Goal: Task Accomplishment & Management: Manage account settings

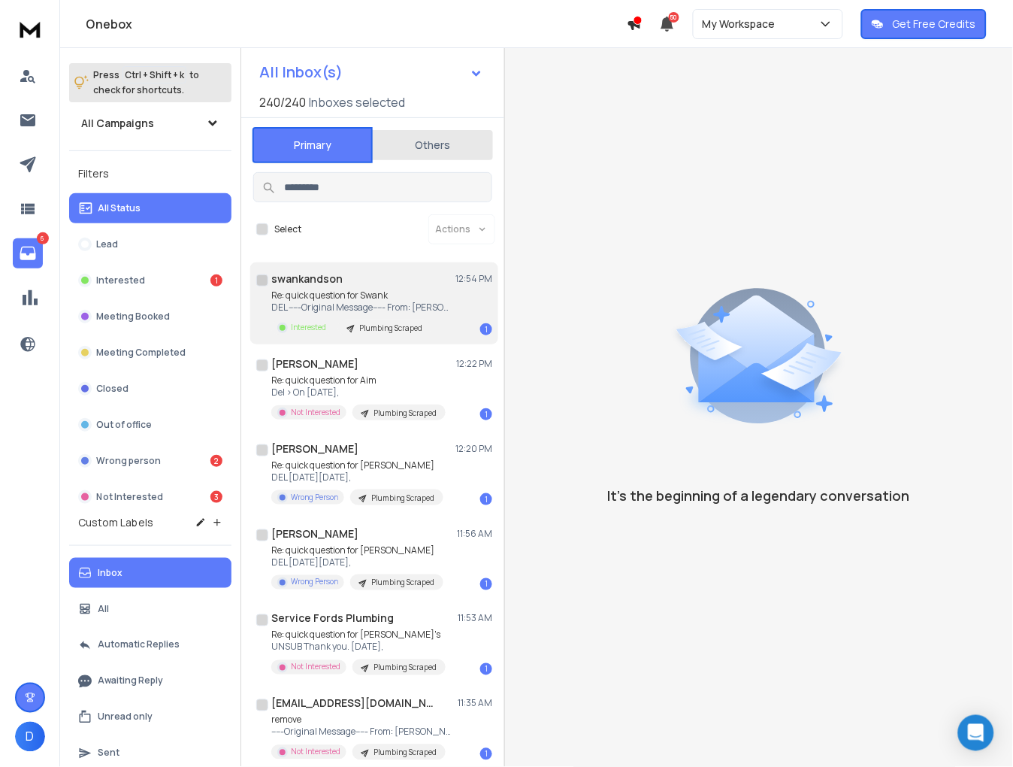
drag, startPoint x: 342, startPoint y: 299, endPoint x: 354, endPoint y: 293, distance: 13.4
click at [342, 299] on p "Re: quick question for Swank" at bounding box center [361, 295] width 180 height 12
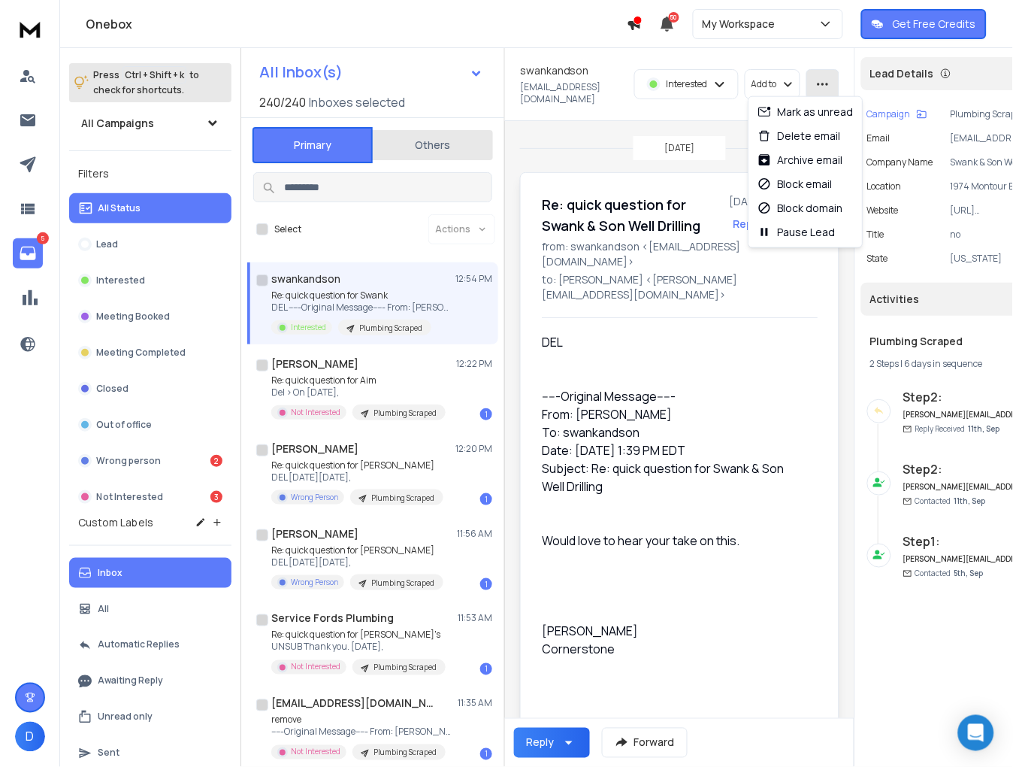
click at [830, 80] on icon "button" at bounding box center [823, 84] width 14 height 14
click at [789, 188] on div "Block email" at bounding box center [795, 184] width 74 height 15
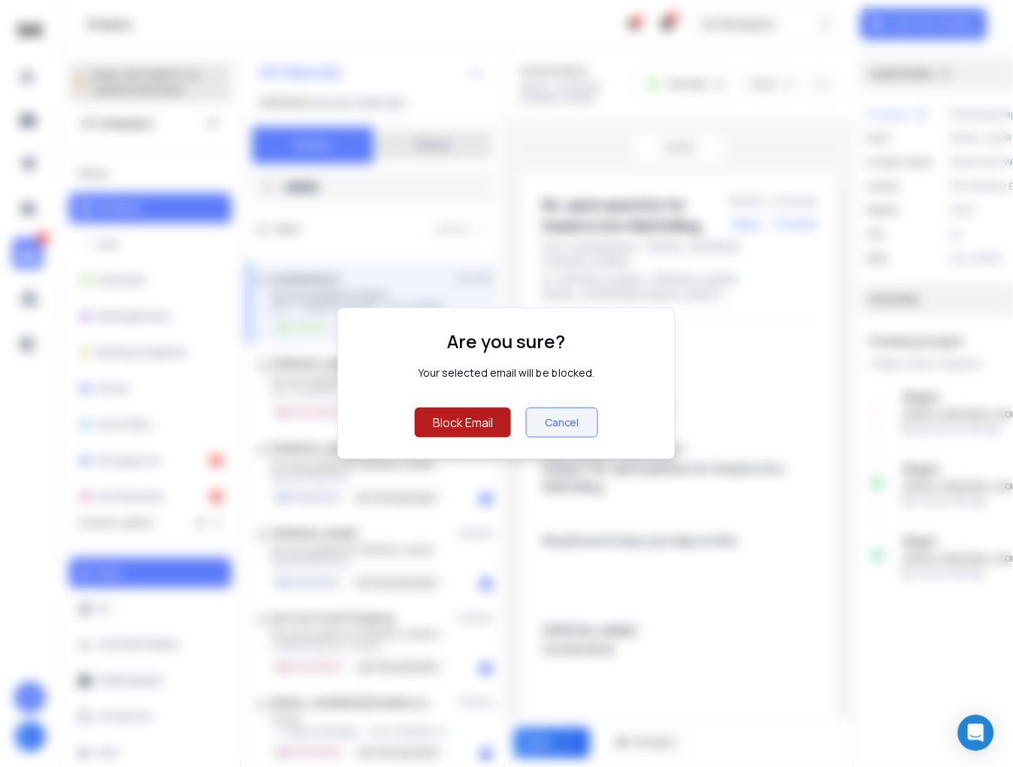
click at [467, 418] on button "Block Email" at bounding box center [463, 422] width 96 height 30
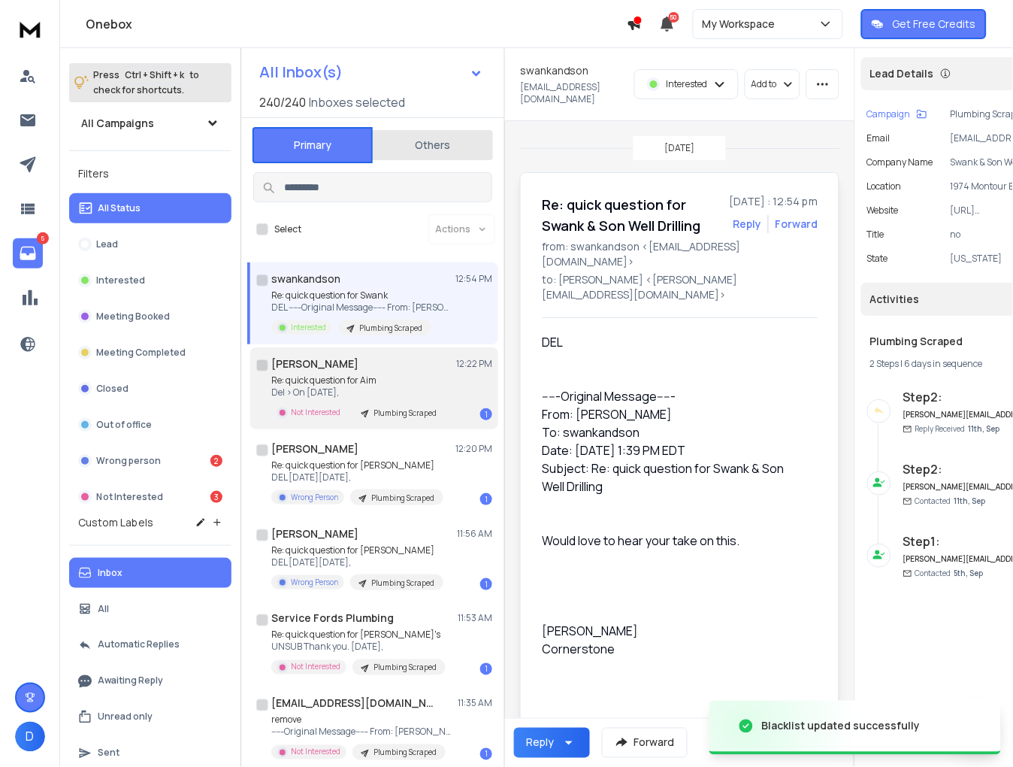
click at [416, 392] on p "Del > On [DATE]," at bounding box center [358, 392] width 174 height 12
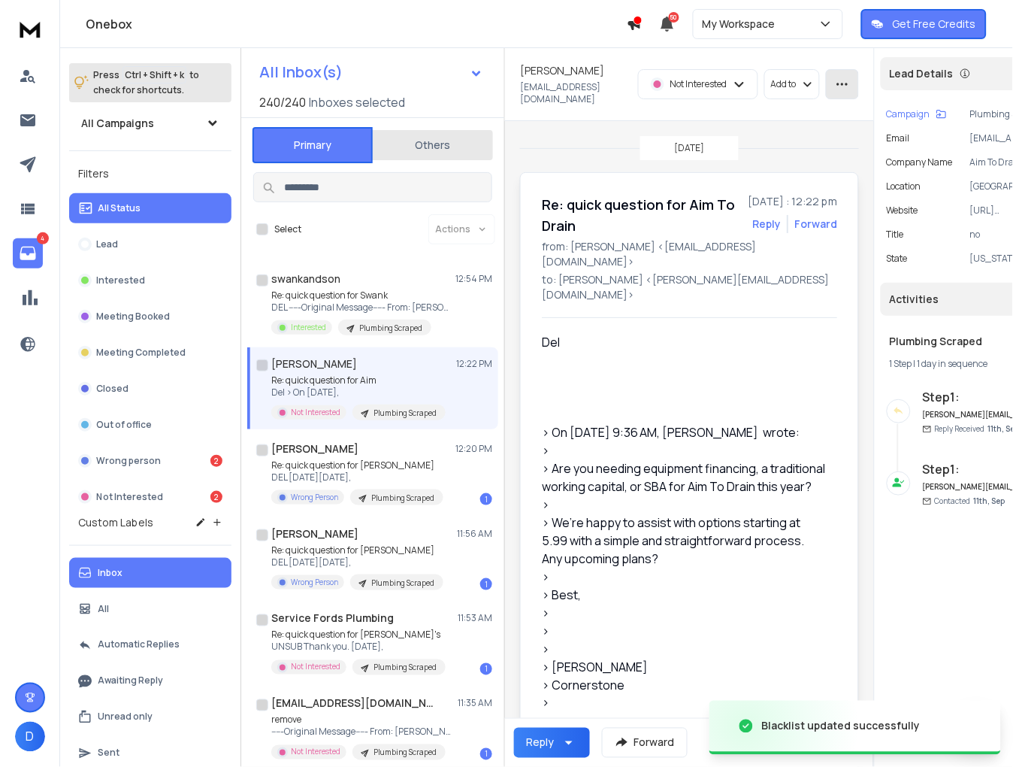
click at [849, 80] on icon "button" at bounding box center [843, 84] width 14 height 14
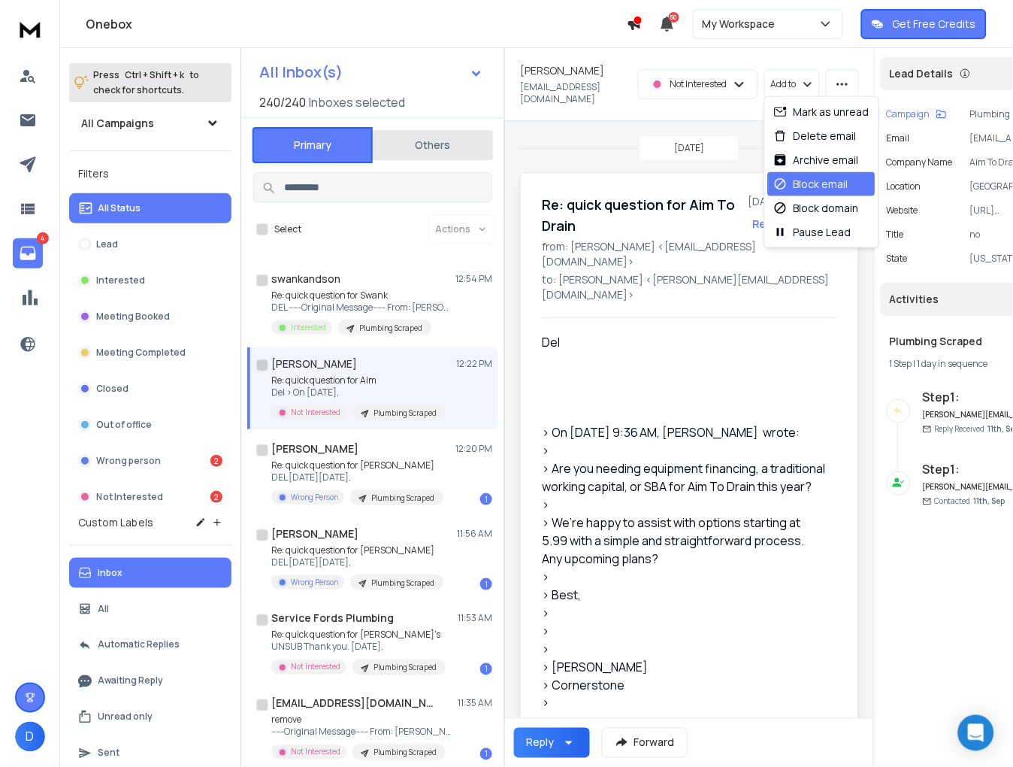
click at [818, 188] on div "Block email" at bounding box center [811, 184] width 74 height 15
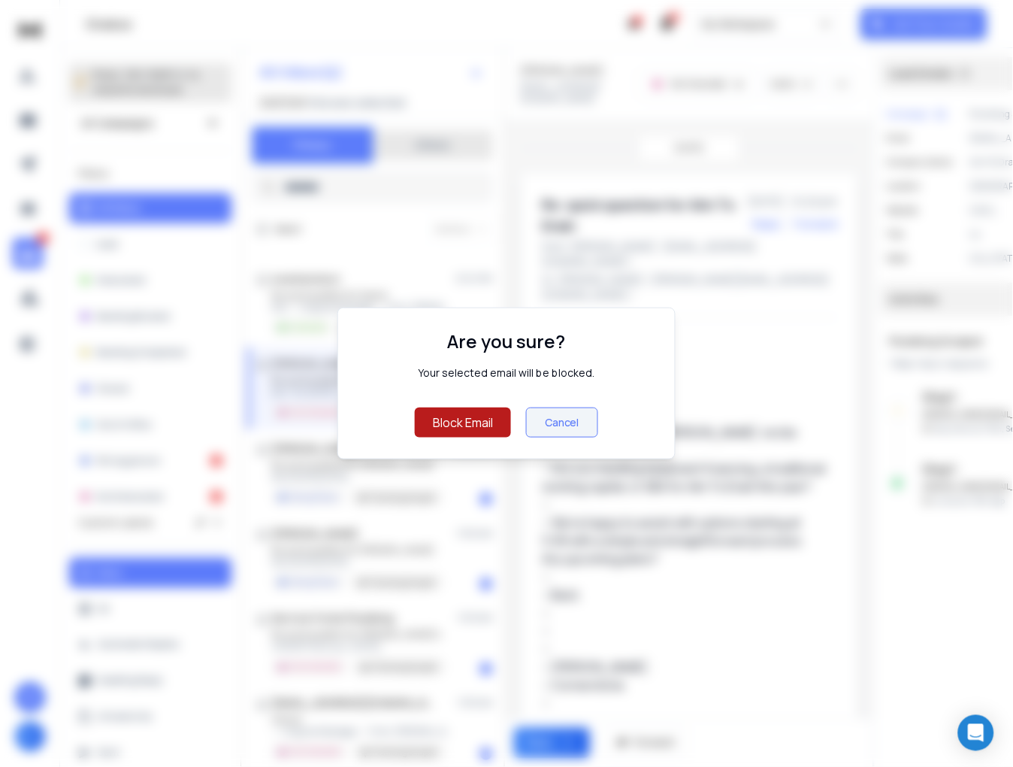
click at [462, 422] on button "Block Email" at bounding box center [463, 422] width 96 height 30
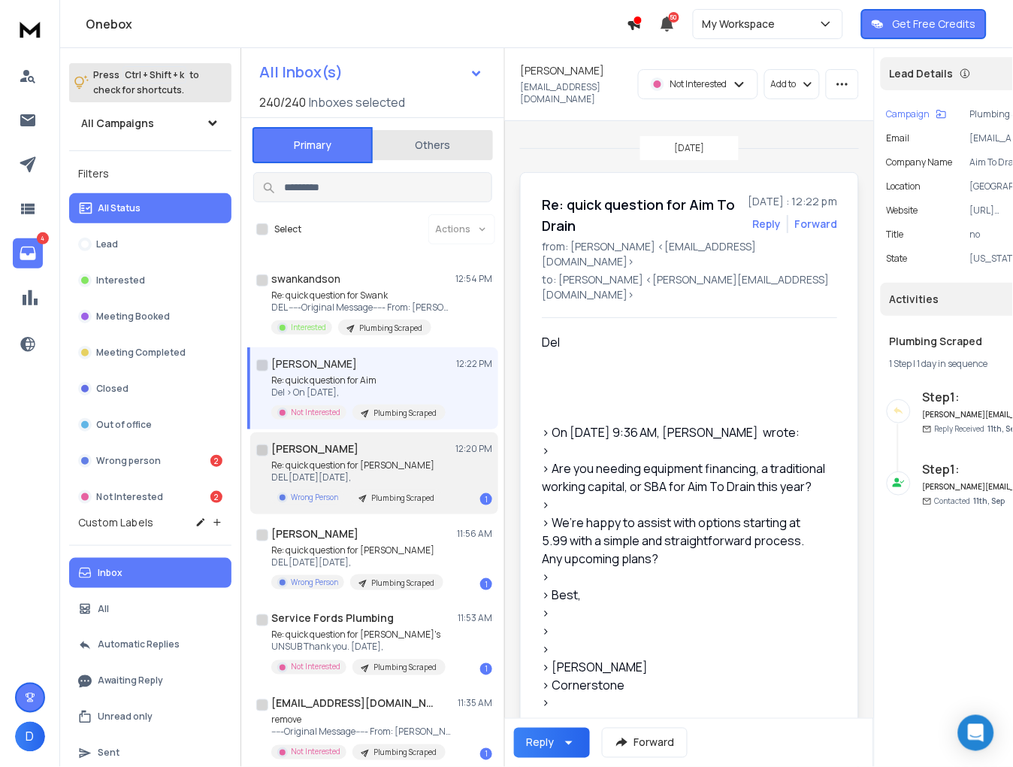
click at [380, 466] on p "Re: quick question for [PERSON_NAME]" at bounding box center [357, 465] width 172 height 12
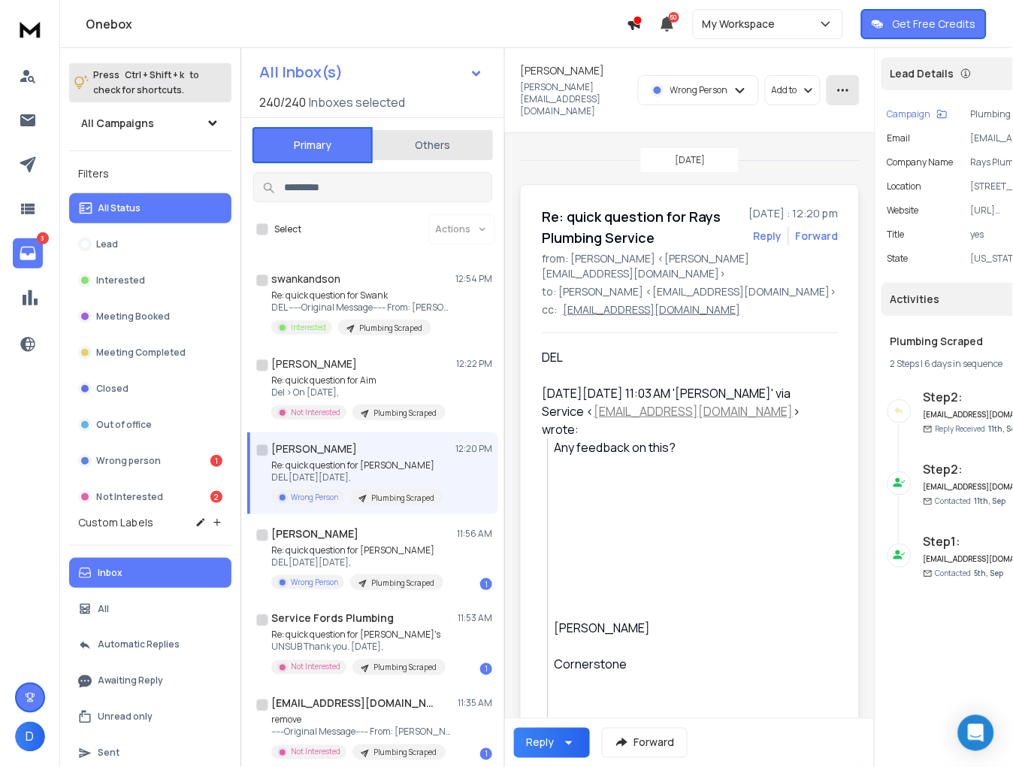
click at [850, 83] on icon "button" at bounding box center [843, 90] width 14 height 14
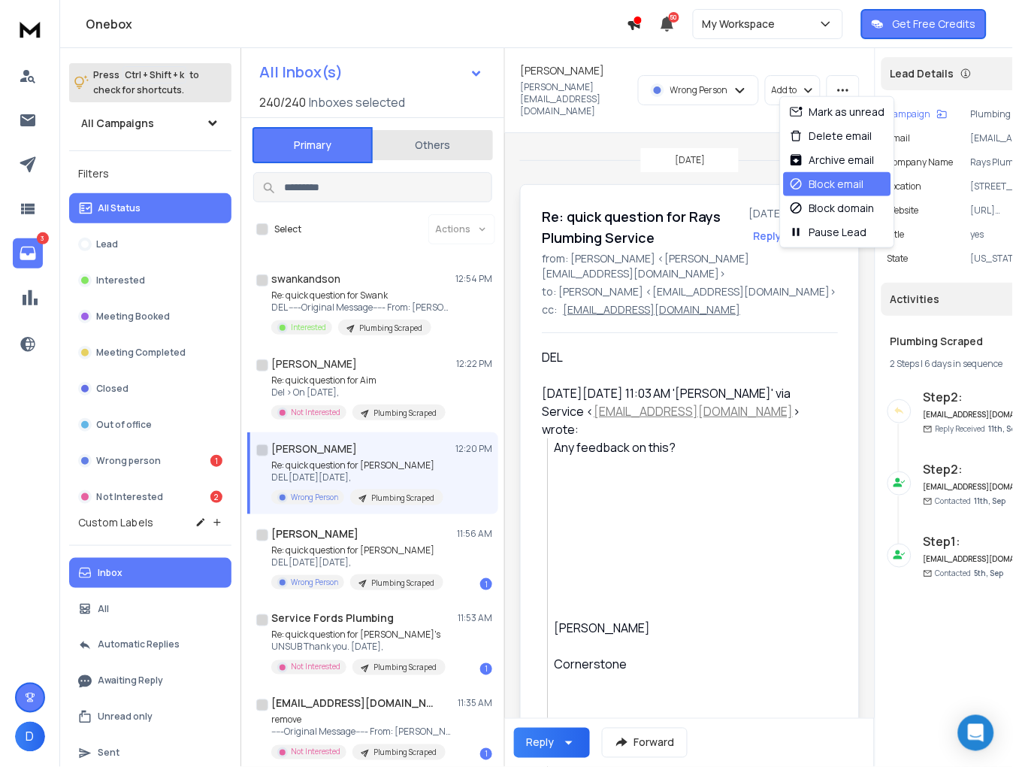
click at [838, 183] on div "Block email" at bounding box center [827, 184] width 74 height 15
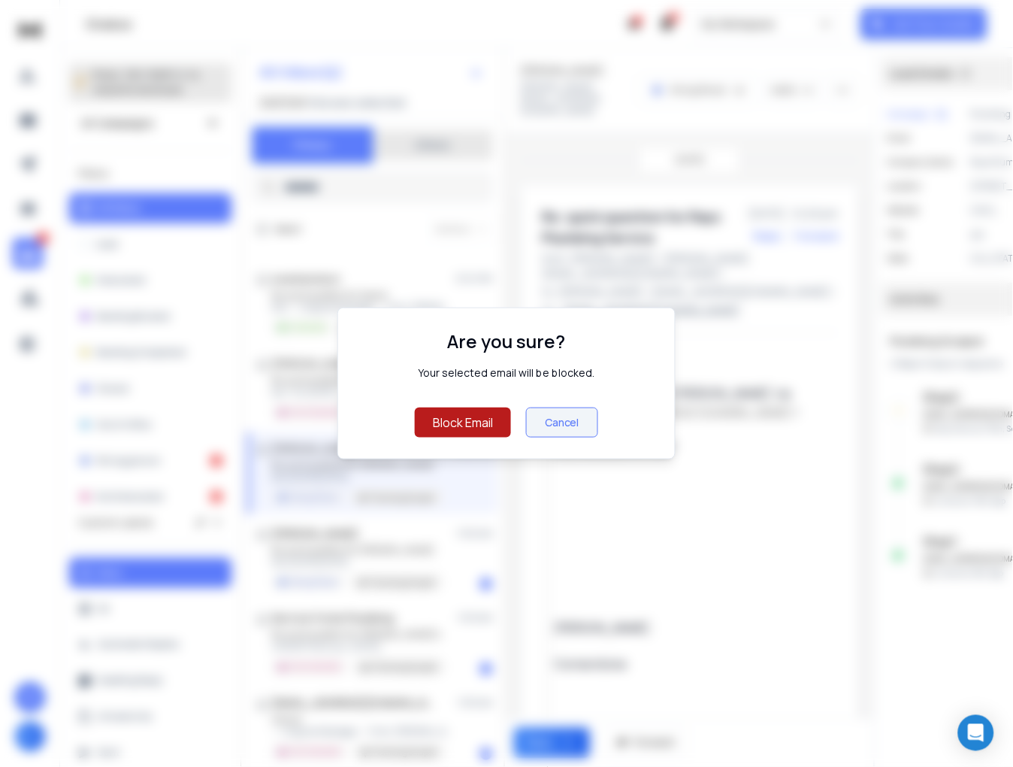
click at [473, 419] on button "Block Email" at bounding box center [463, 422] width 96 height 30
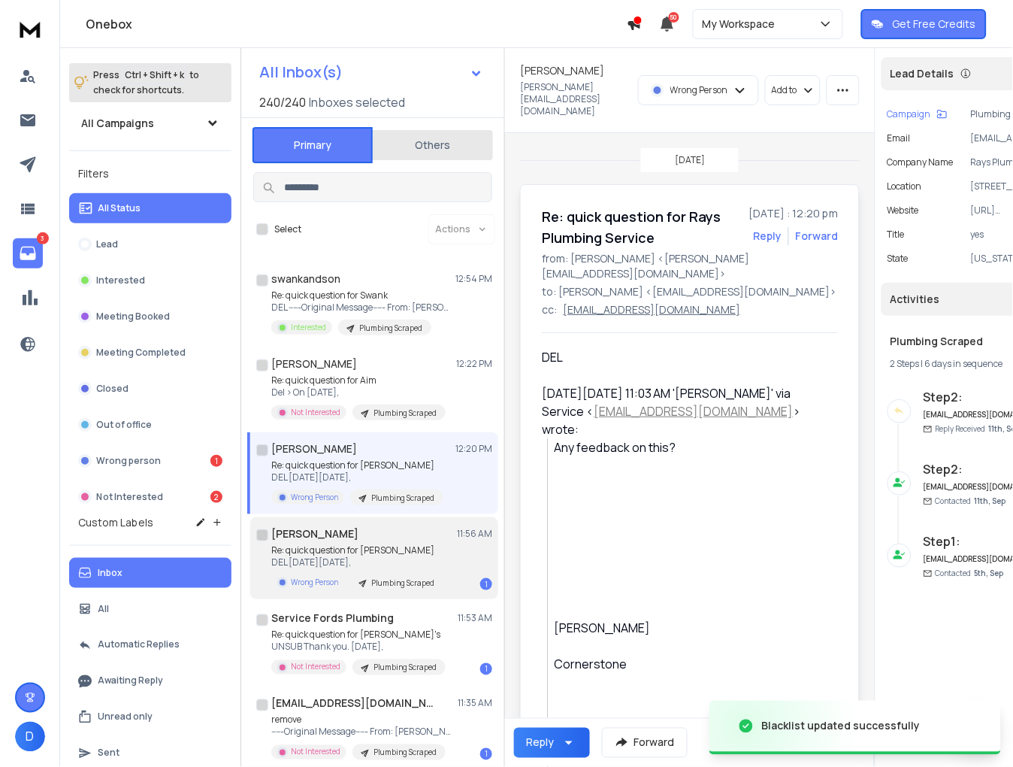
click at [370, 546] on p "Re: quick question for [PERSON_NAME]" at bounding box center [357, 550] width 172 height 12
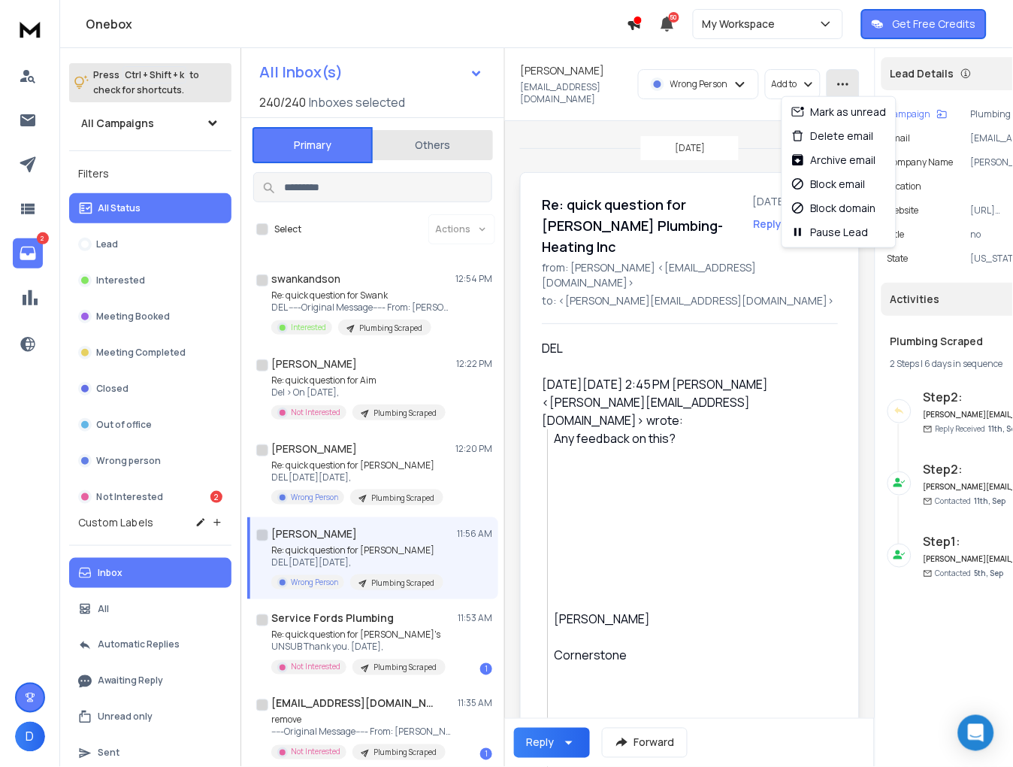
click at [850, 83] on icon "button" at bounding box center [843, 84] width 14 height 14
click at [832, 184] on div "Block email" at bounding box center [828, 184] width 74 height 15
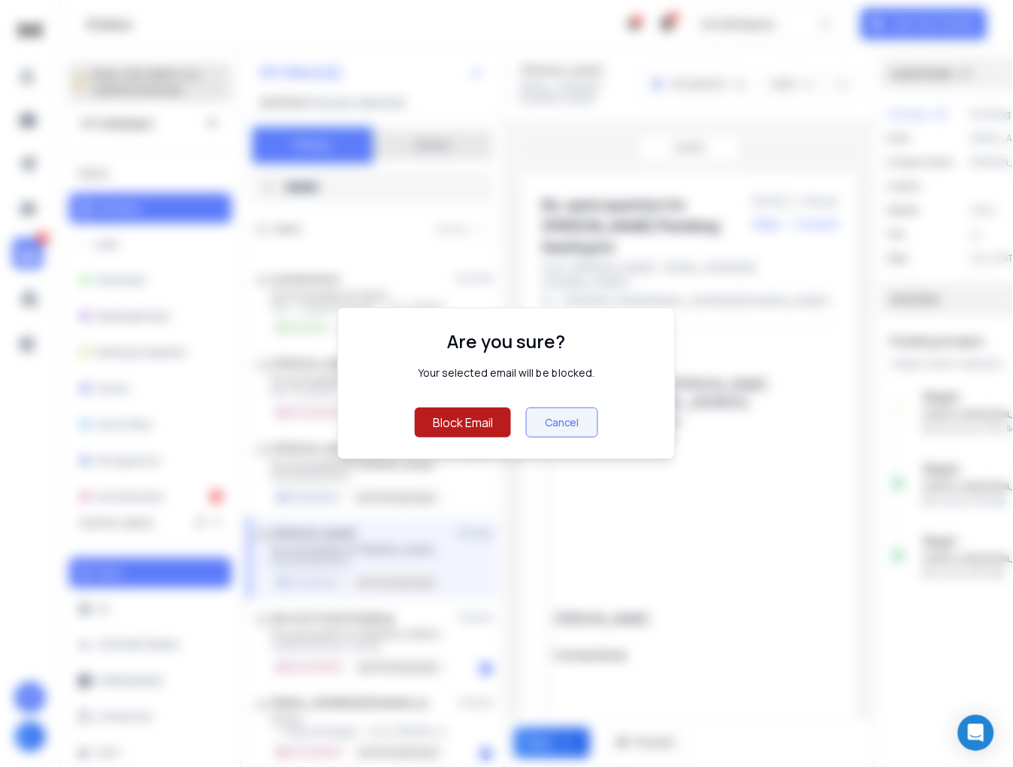
click at [472, 416] on button "Block Email" at bounding box center [463, 422] width 96 height 30
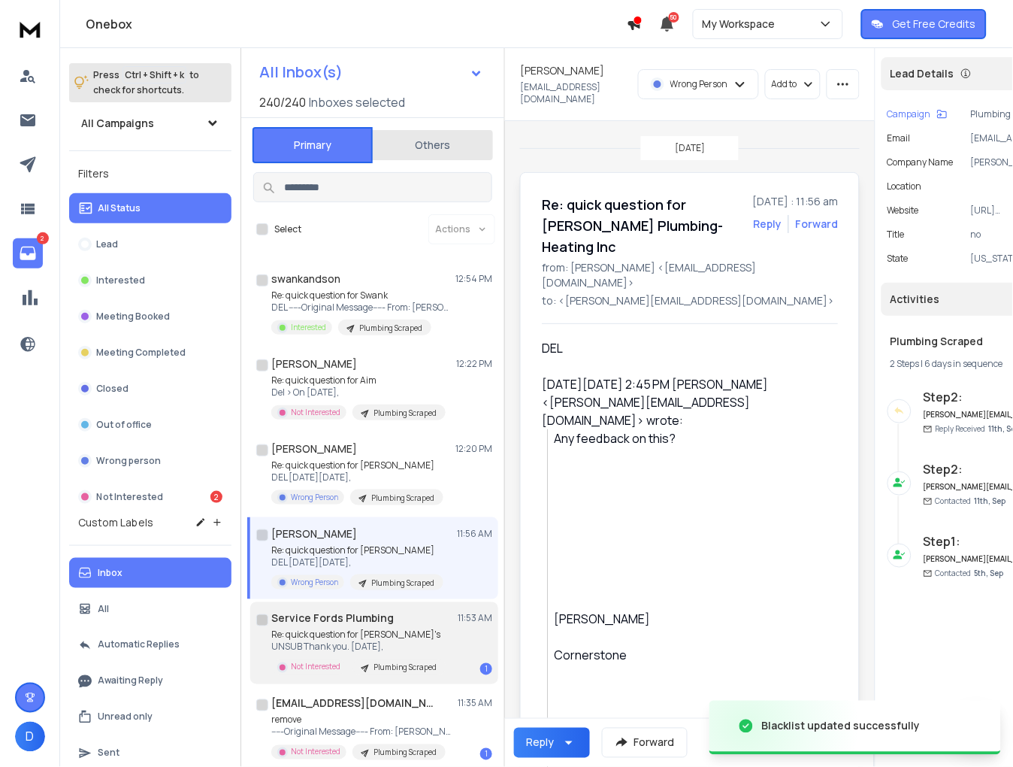
scroll to position [83, 0]
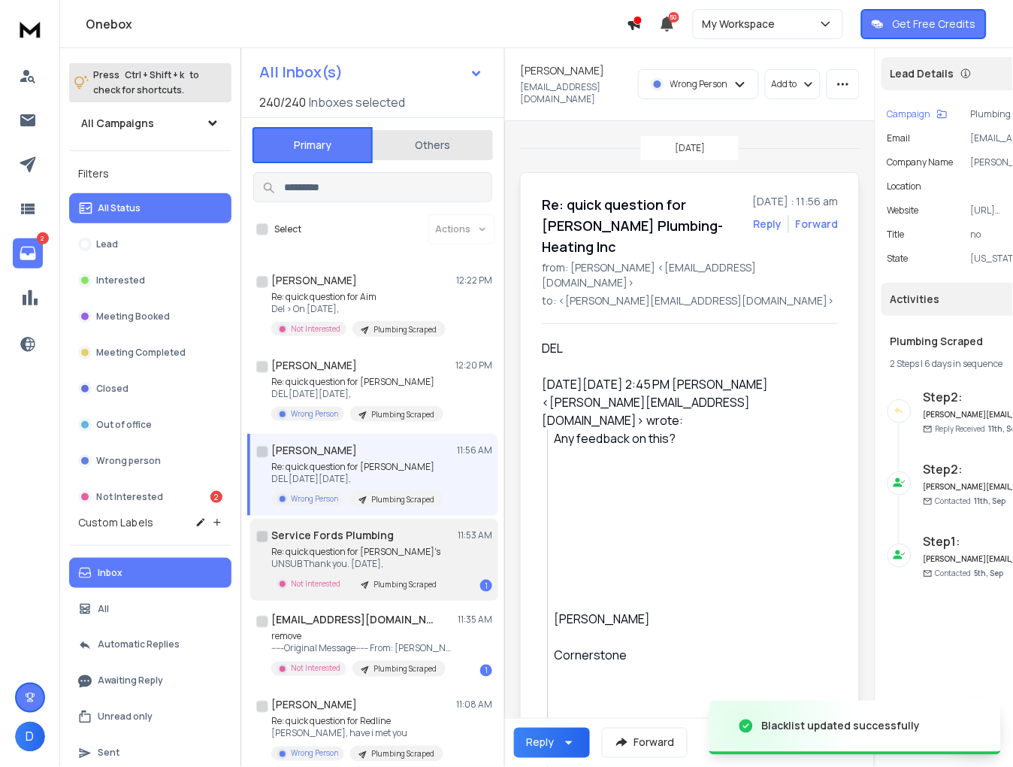
click at [416, 555] on p "Re: quick question for [PERSON_NAME]'s" at bounding box center [358, 552] width 174 height 12
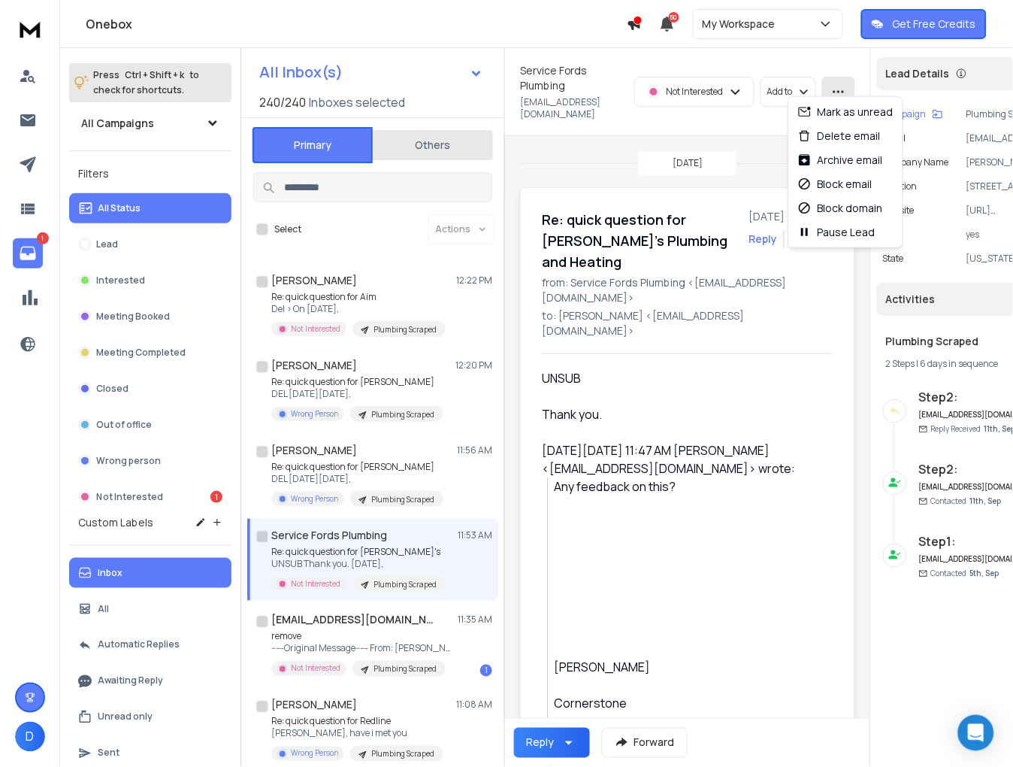
click at [846, 85] on icon "button" at bounding box center [839, 92] width 14 height 14
click at [849, 184] on div "Block email" at bounding box center [835, 184] width 74 height 15
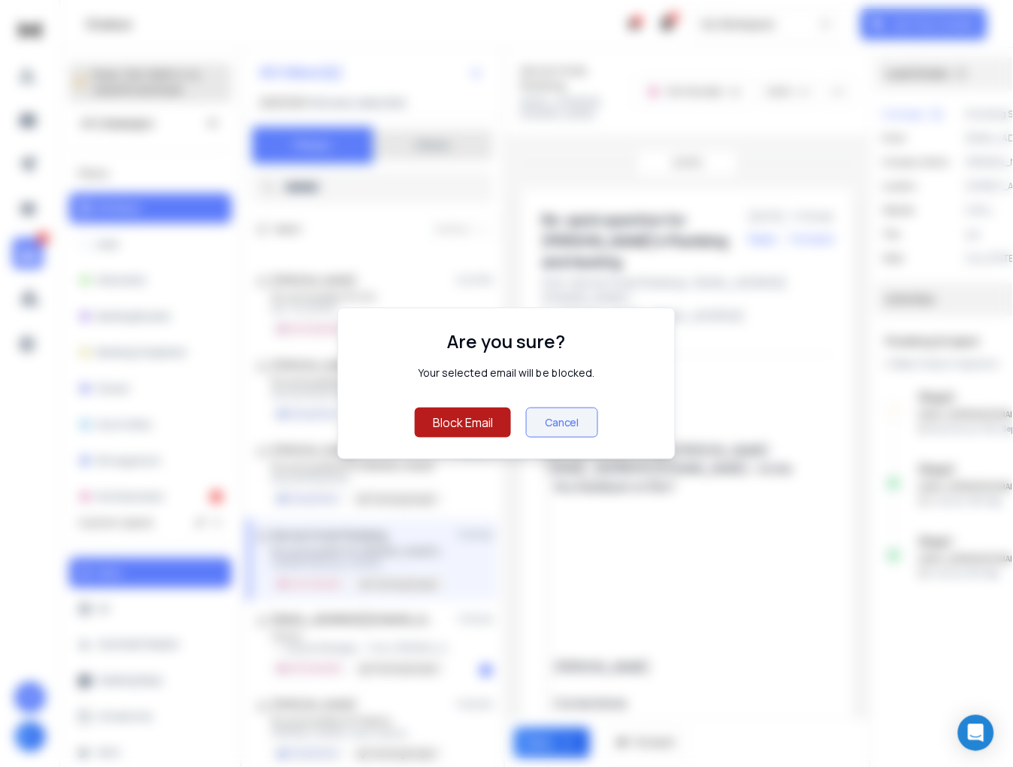
click at [467, 422] on button "Block Email" at bounding box center [463, 422] width 96 height 30
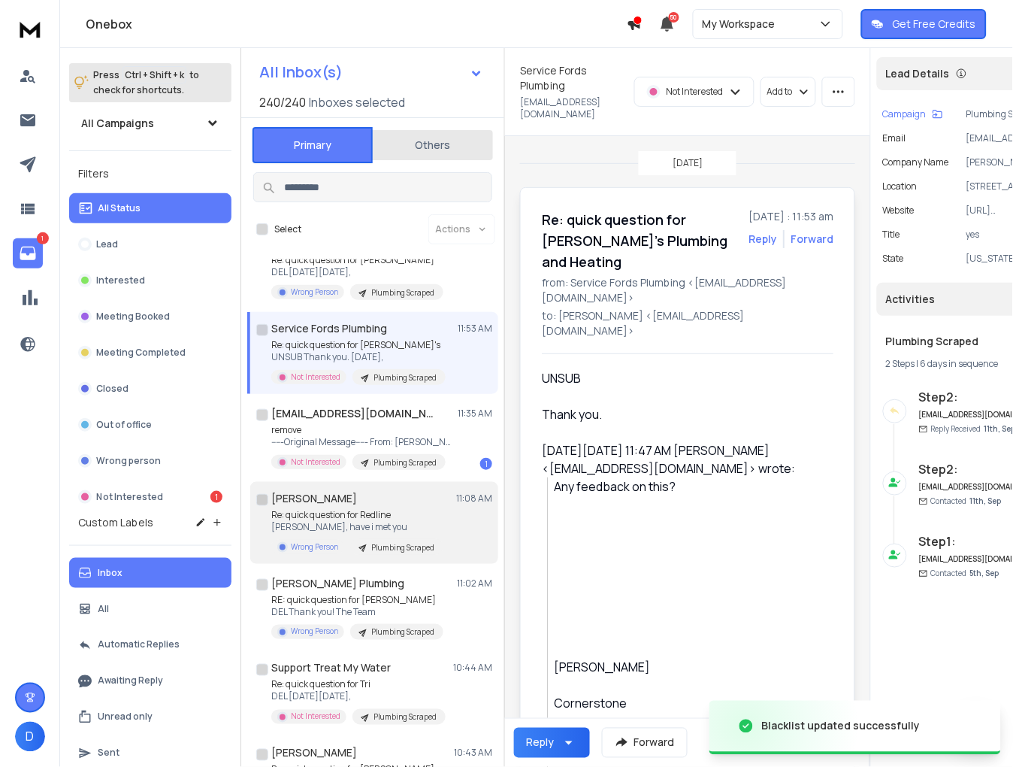
scroll to position [334, 0]
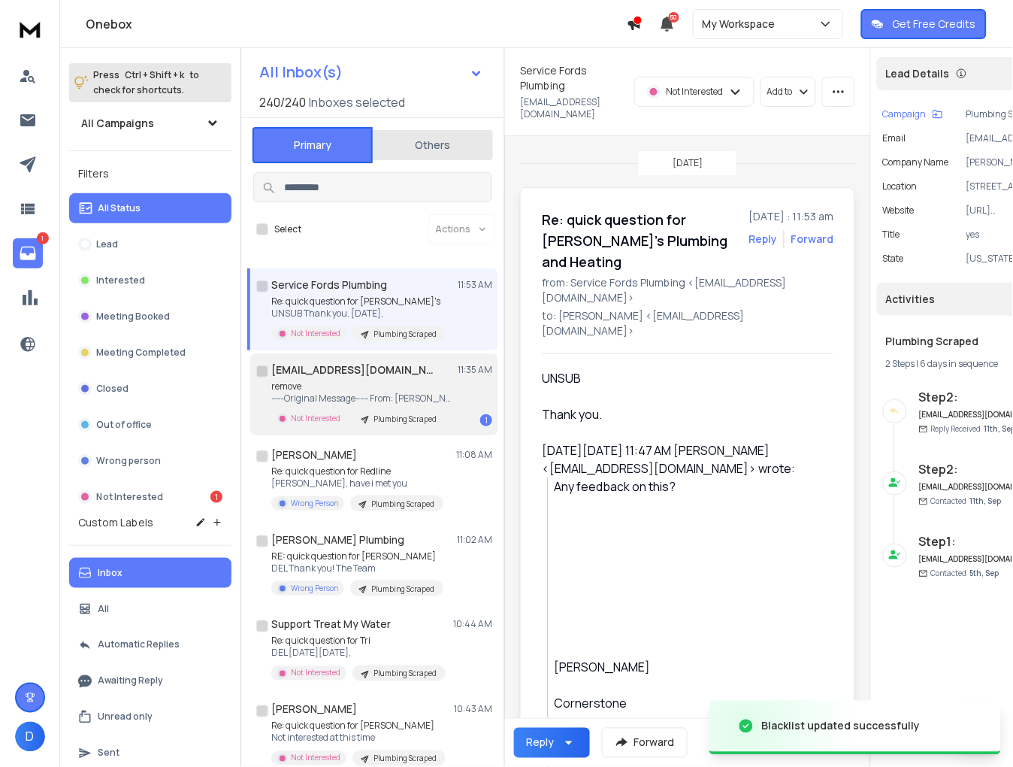
click at [372, 391] on p "remove" at bounding box center [361, 386] width 180 height 12
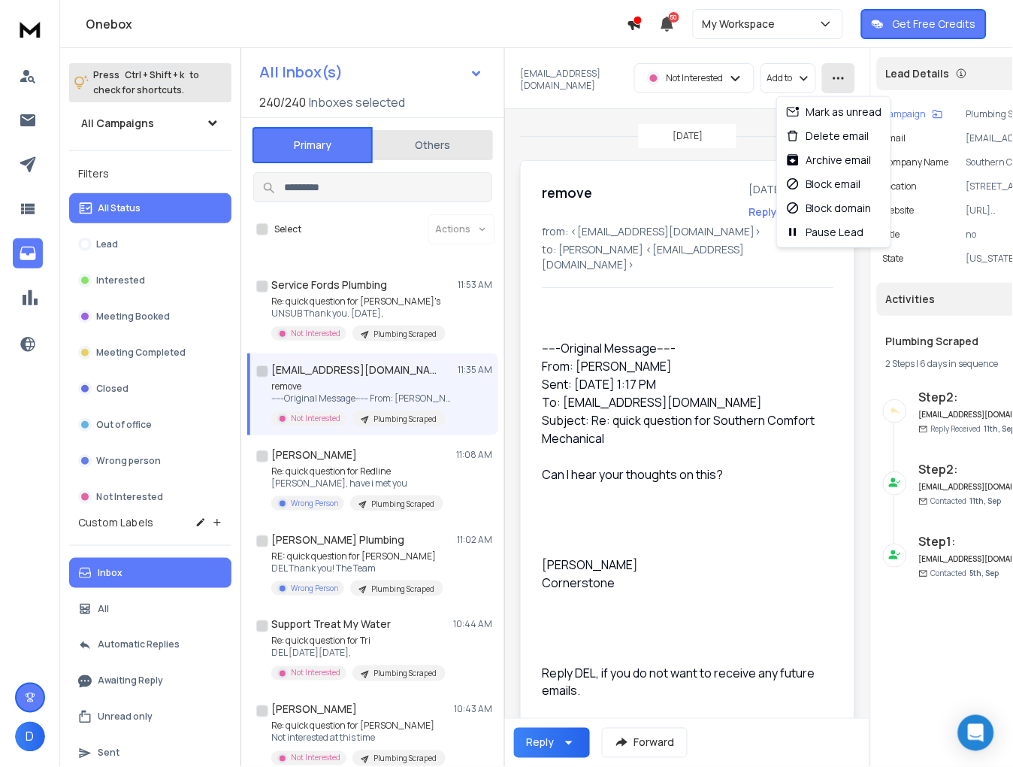
click at [846, 79] on icon "button" at bounding box center [839, 78] width 14 height 14
click at [845, 185] on div "Block email" at bounding box center [823, 184] width 74 height 15
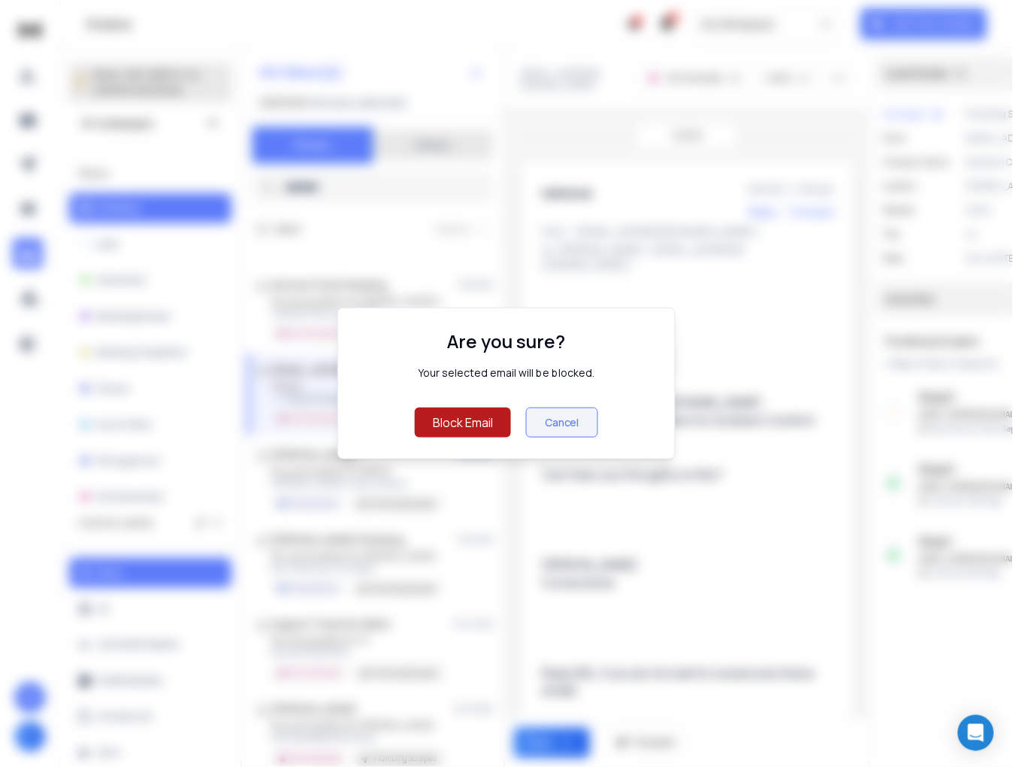
click at [471, 419] on button "Block Email" at bounding box center [463, 422] width 96 height 30
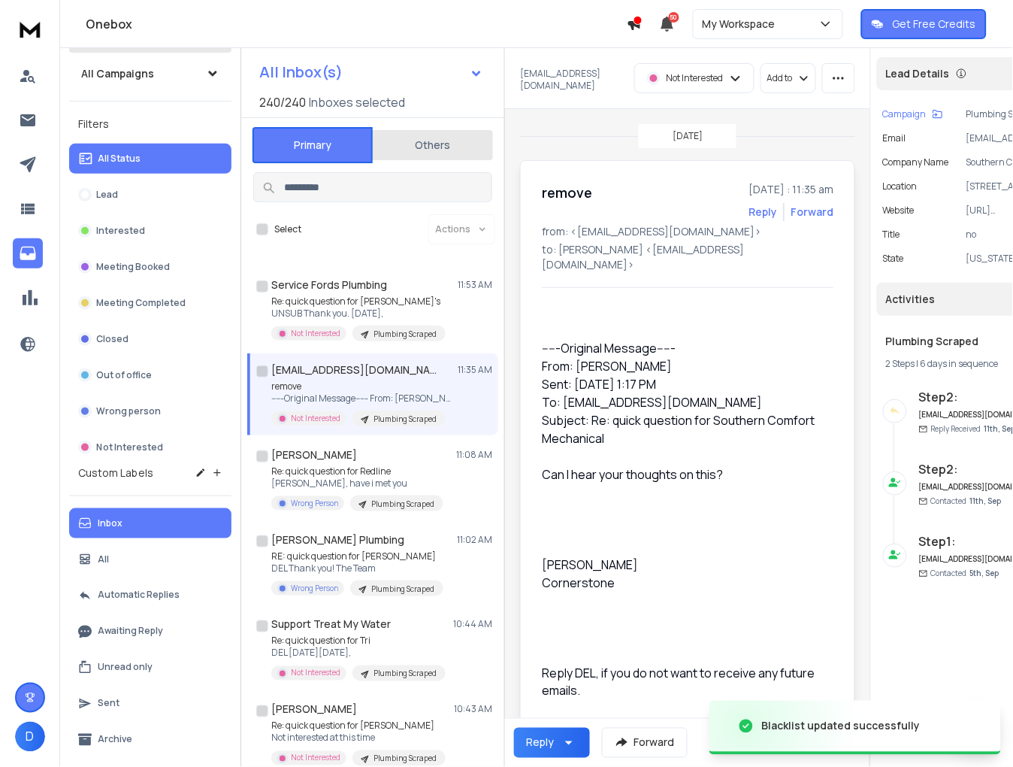
scroll to position [0, 0]
